Goal: Task Accomplishment & Management: Use online tool/utility

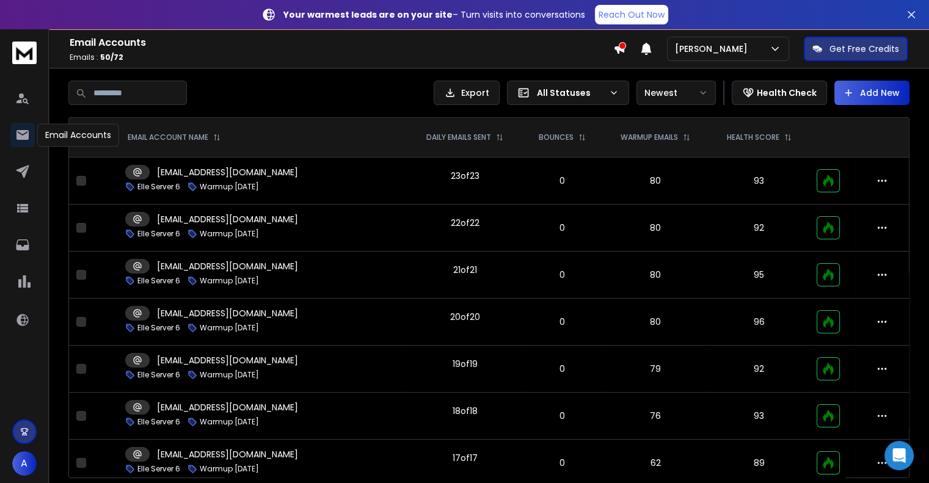
click at [25, 130] on icon at bounding box center [22, 135] width 12 height 10
click at [23, 247] on icon at bounding box center [22, 244] width 13 height 11
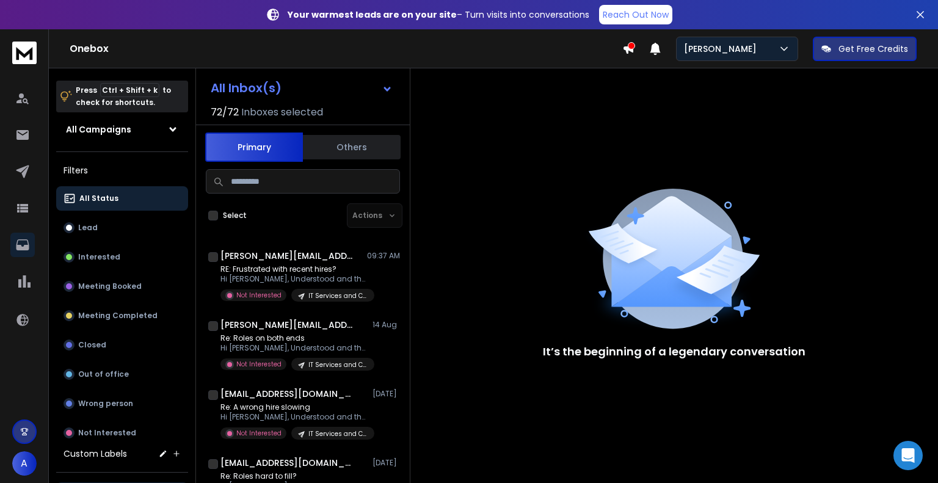
click at [707, 45] on p "Elle Sheridan" at bounding box center [723, 49] width 78 height 12
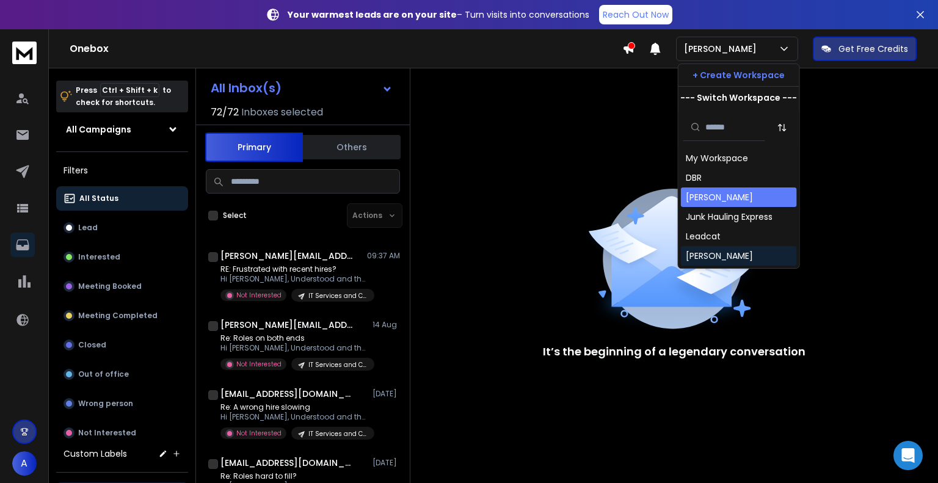
click at [715, 258] on div "[PERSON_NAME]" at bounding box center [719, 256] width 67 height 12
